Goal: Navigation & Orientation: Find specific page/section

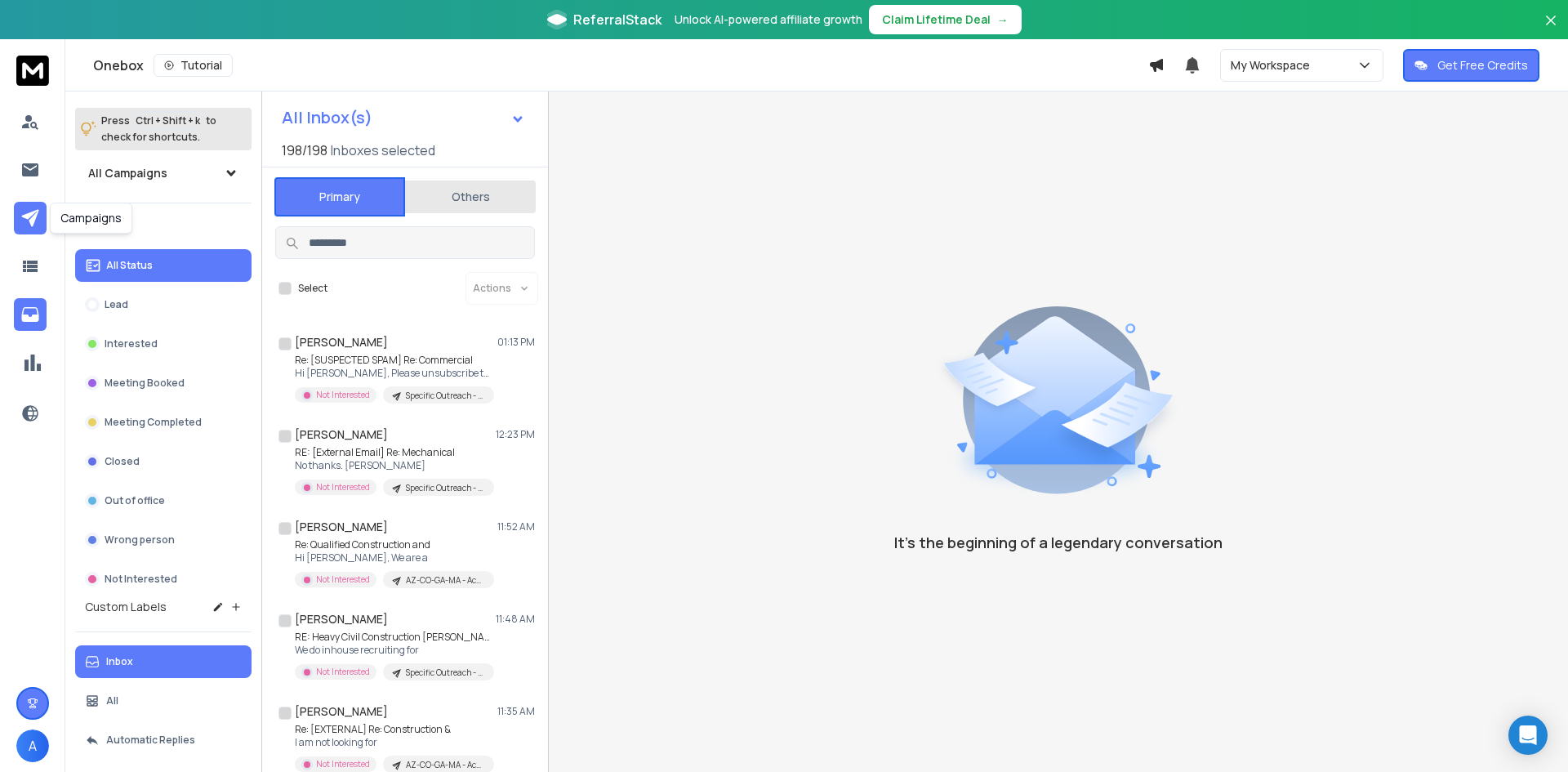
click at [33, 217] on icon at bounding box center [30, 218] width 17 height 17
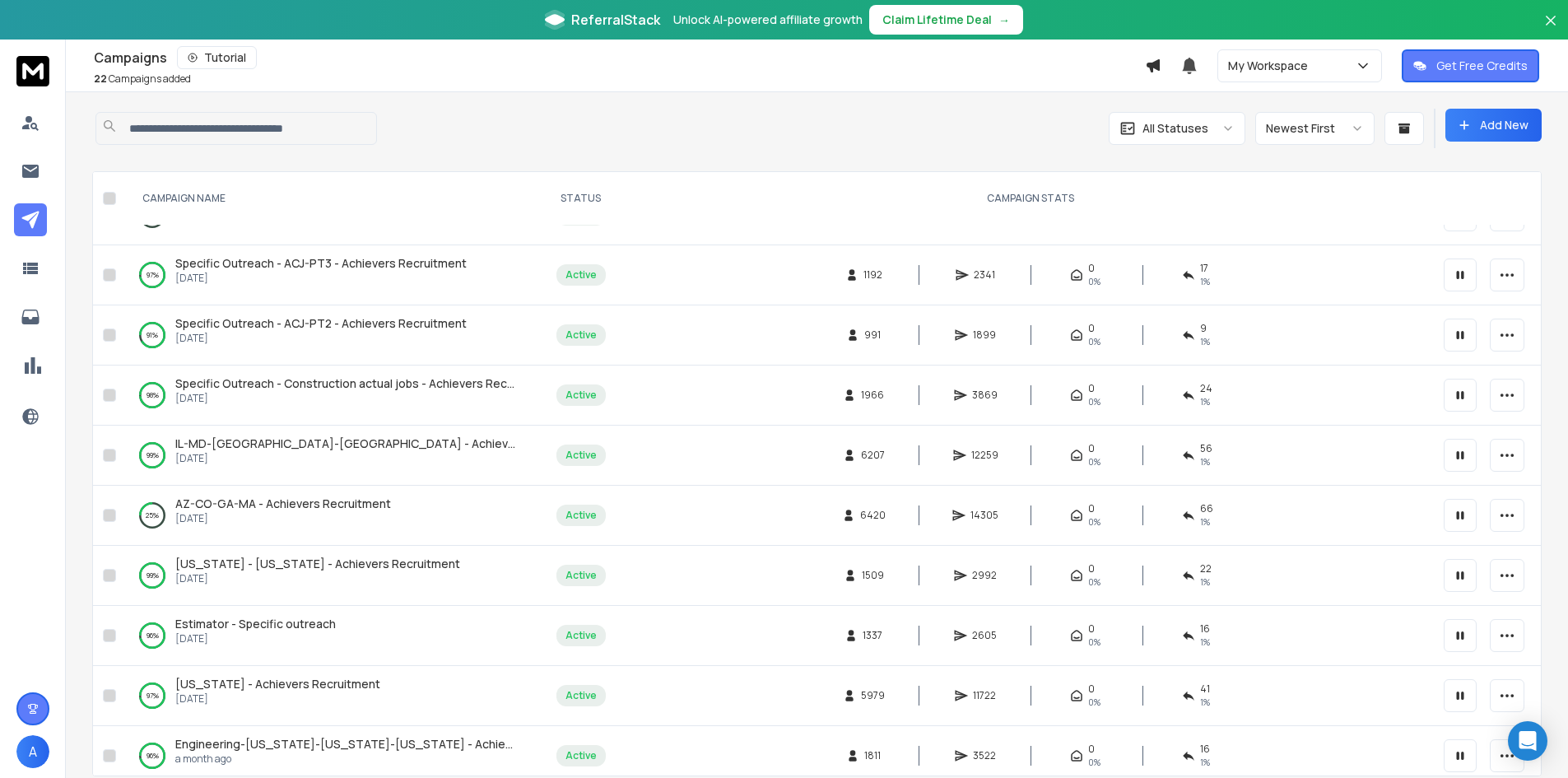
scroll to position [165, 0]
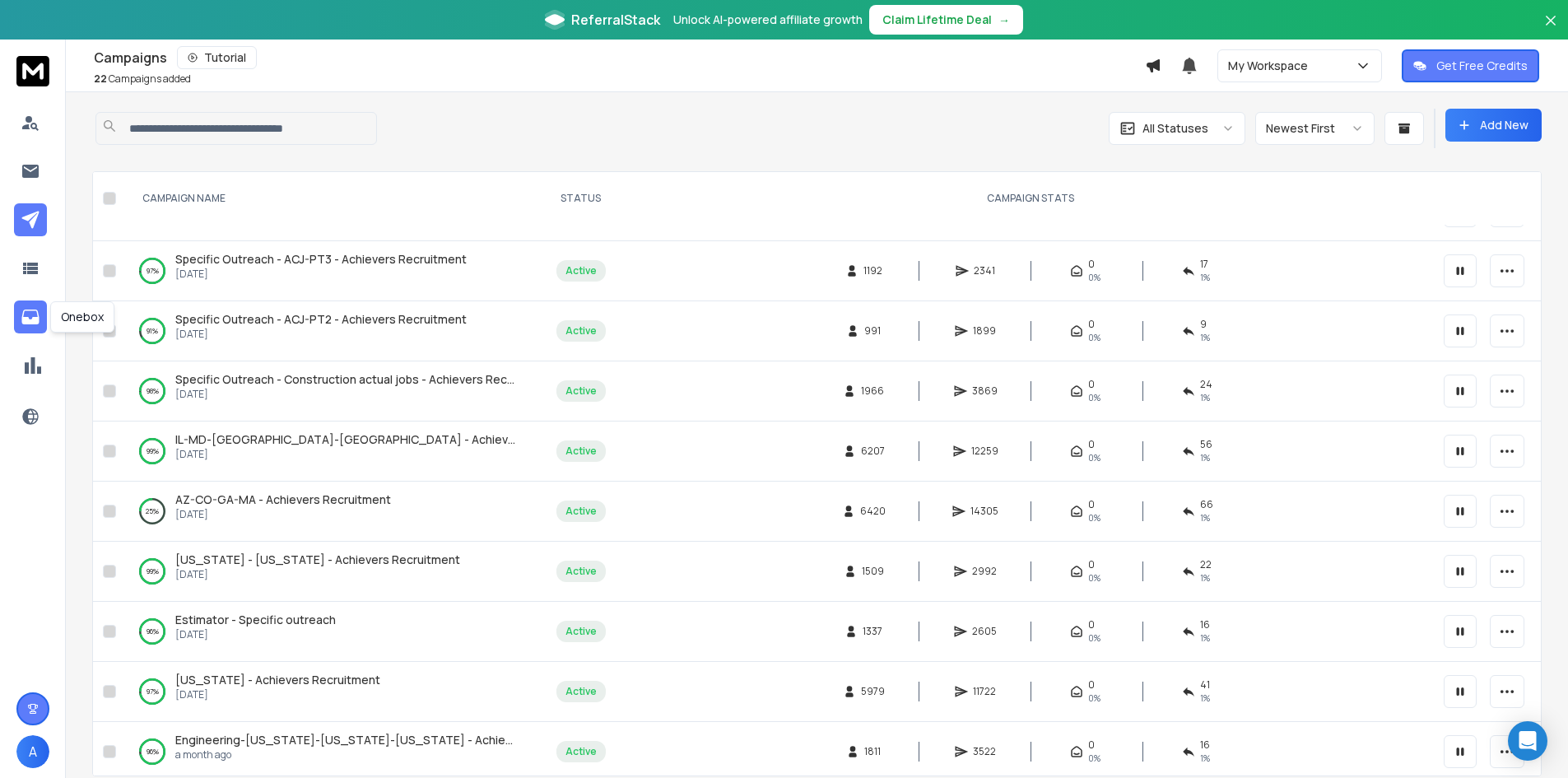
click at [29, 329] on link at bounding box center [30, 317] width 33 height 33
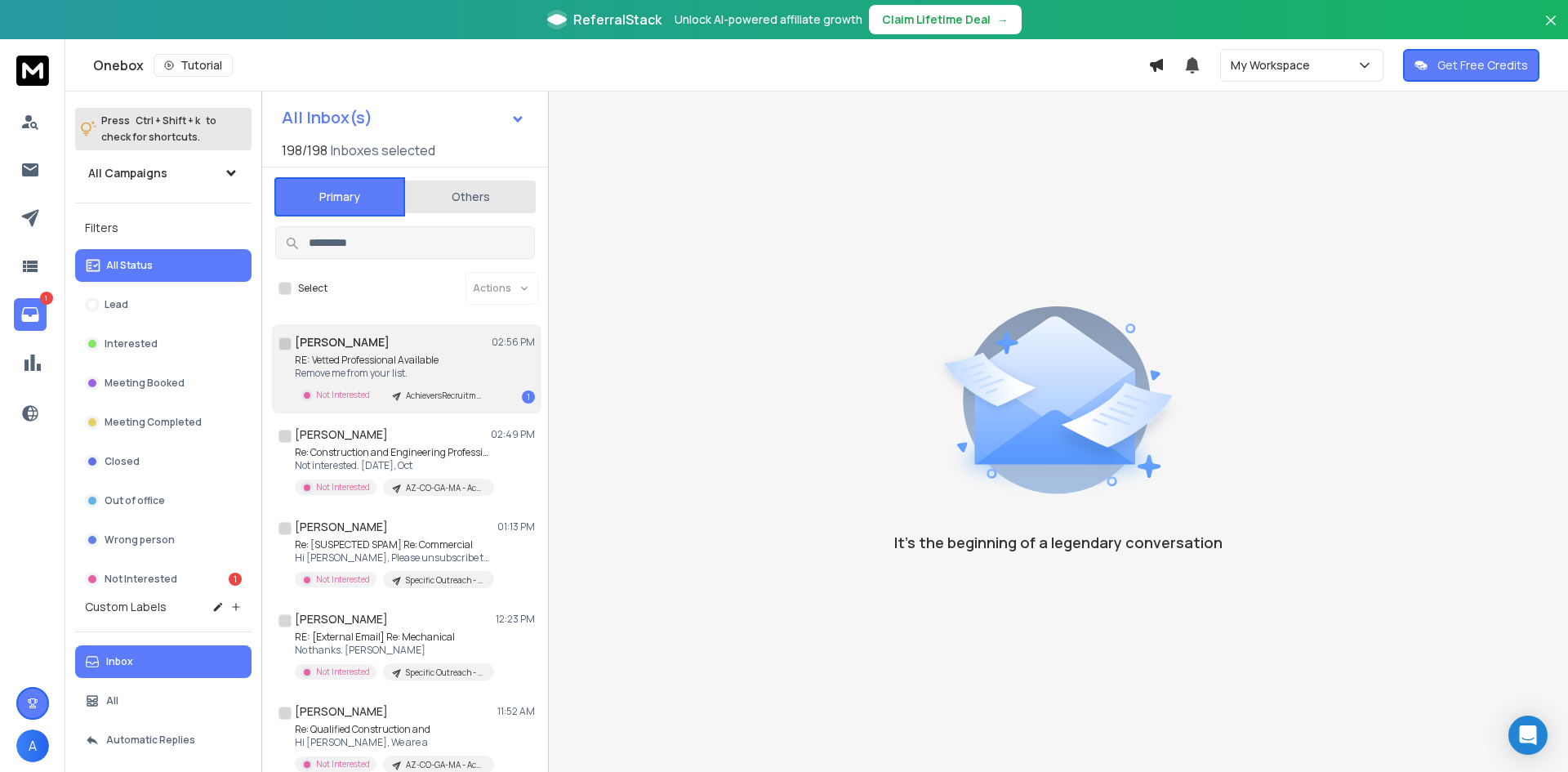
click at [470, 354] on p "RE: Vetted Professional Available" at bounding box center [392, 360] width 196 height 13
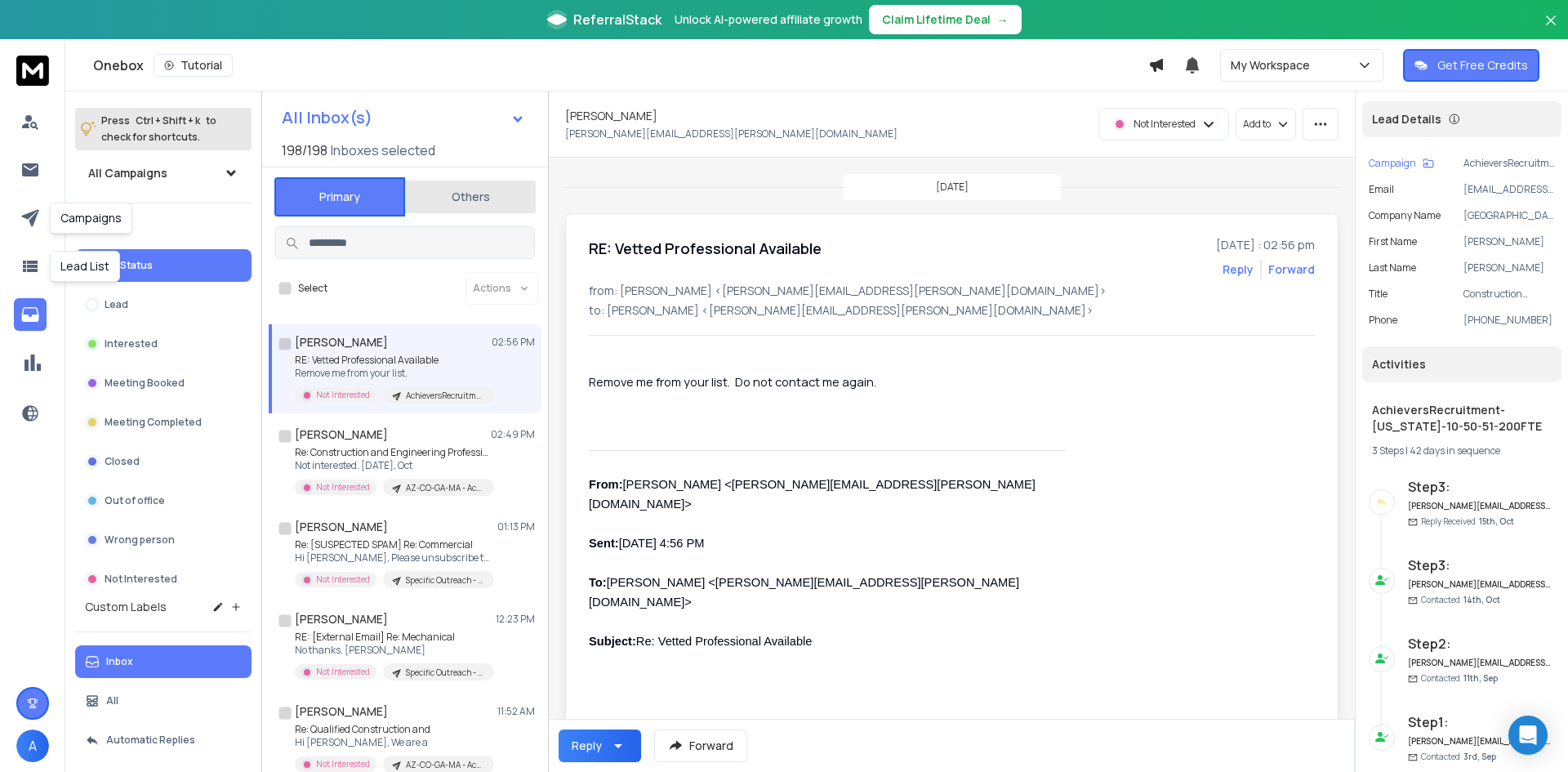
click at [9, 212] on div "A" at bounding box center [33, 409] width 65 height 739
click at [0, 225] on div "A" at bounding box center [33, 409] width 65 height 739
click at [14, 221] on div "A" at bounding box center [33, 409] width 65 height 739
click at [19, 216] on link at bounding box center [30, 218] width 33 height 33
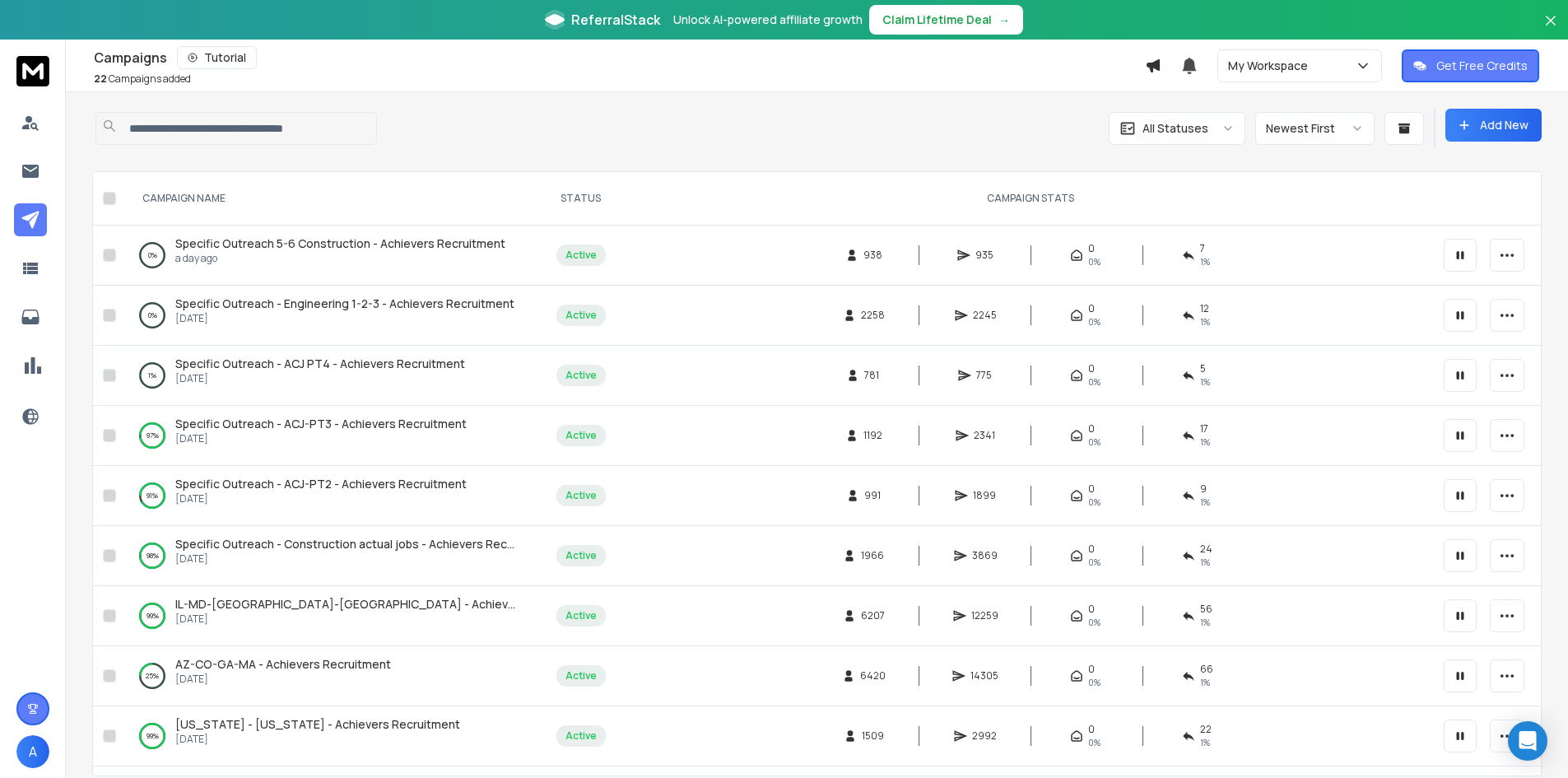
click at [39, 334] on div at bounding box center [33, 319] width 38 height 39
click at [34, 327] on link at bounding box center [30, 317] width 33 height 33
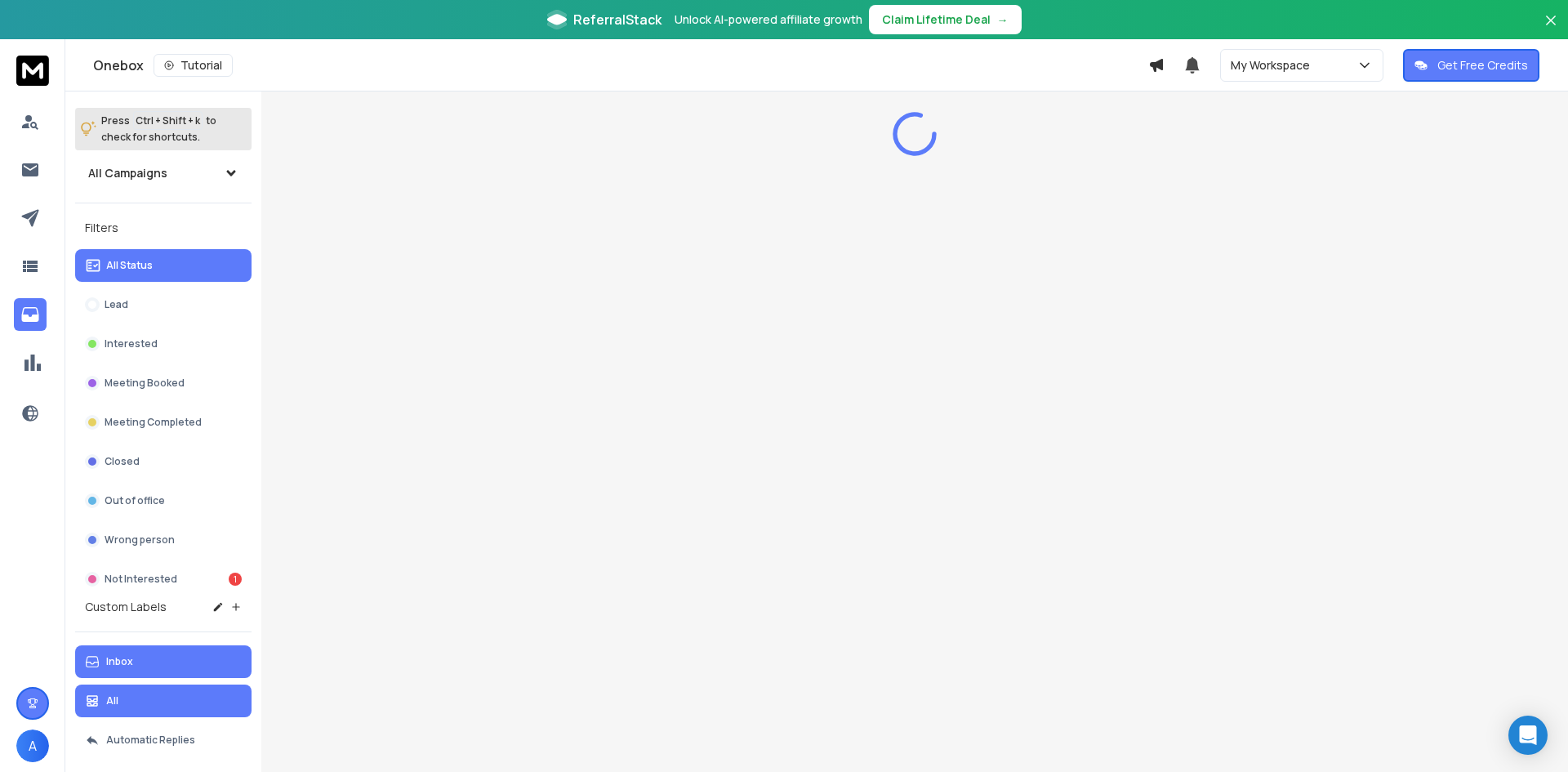
click at [148, 701] on button "All" at bounding box center [164, 701] width 177 height 33
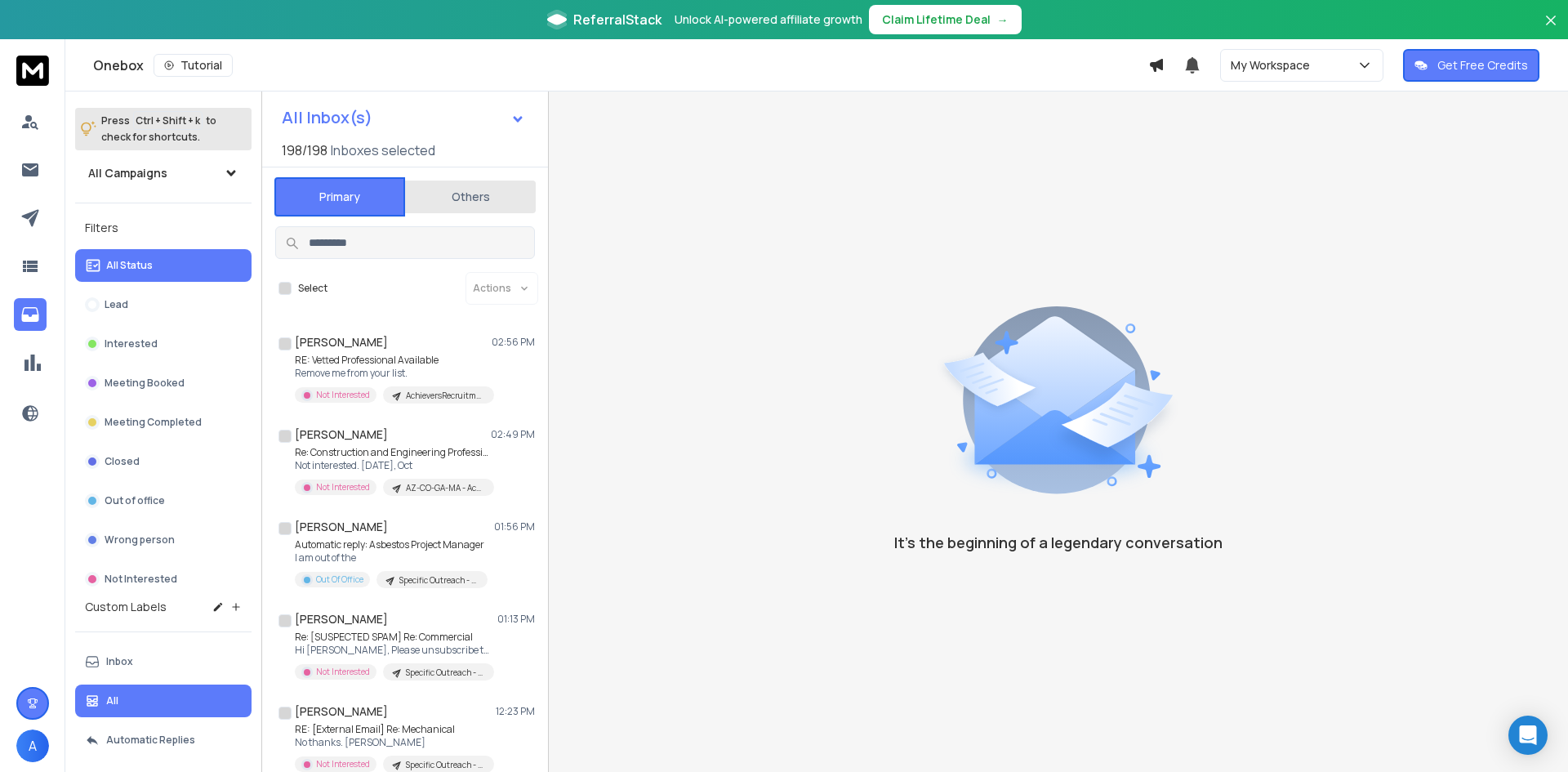
click at [1546, 16] on icon "Close banner" at bounding box center [1551, 20] width 15 height 15
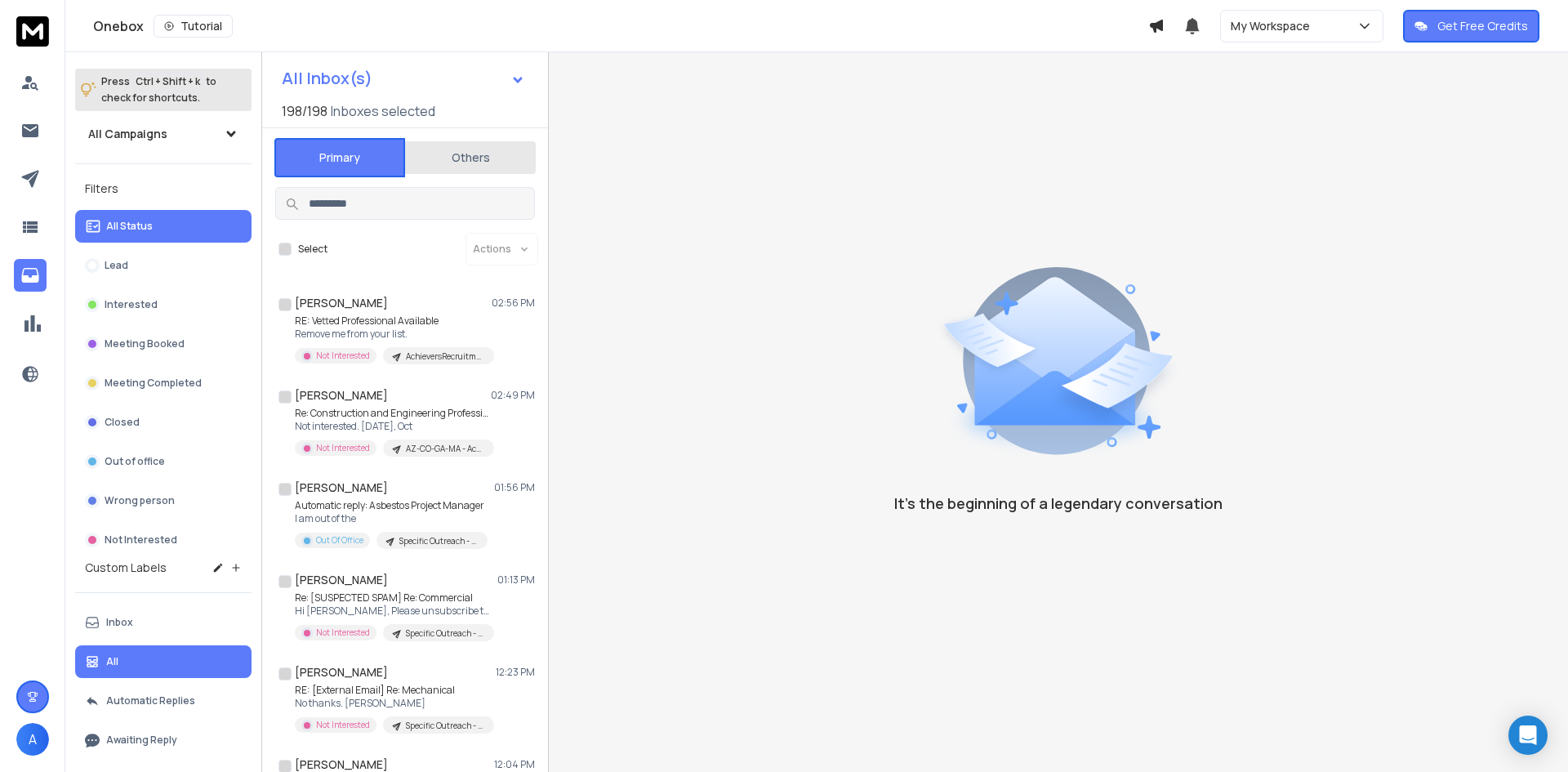
click at [180, 638] on button "Inbox" at bounding box center [164, 622] width 177 height 33
click at [180, 665] on button "All" at bounding box center [164, 661] width 177 height 33
click at [40, 176] on link at bounding box center [30, 179] width 33 height 33
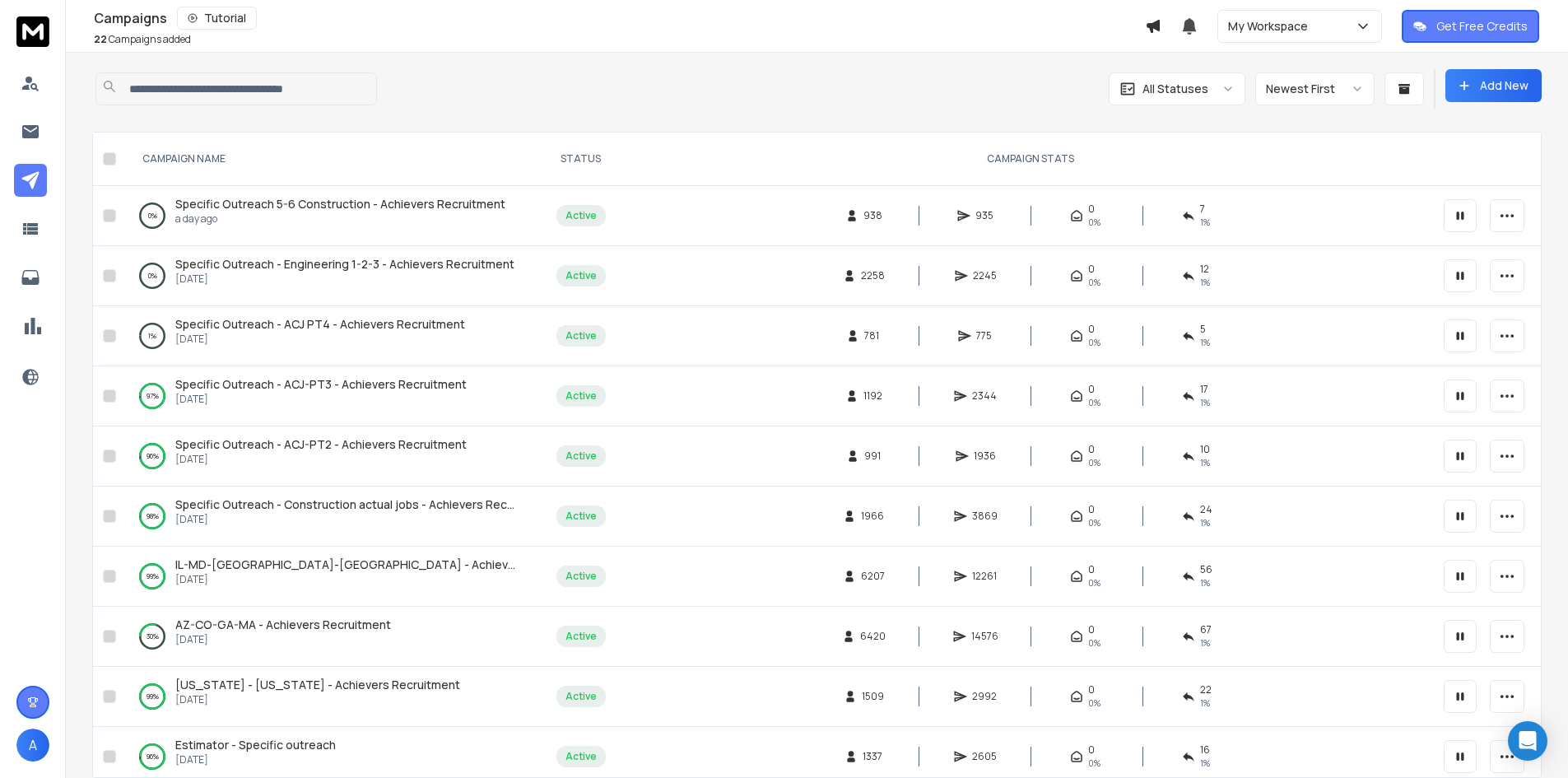
click at [825, 39] on div "22 Campaigns added" at bounding box center [619, 39] width 1051 height 13
